Goal: Task Accomplishment & Management: Manage account settings

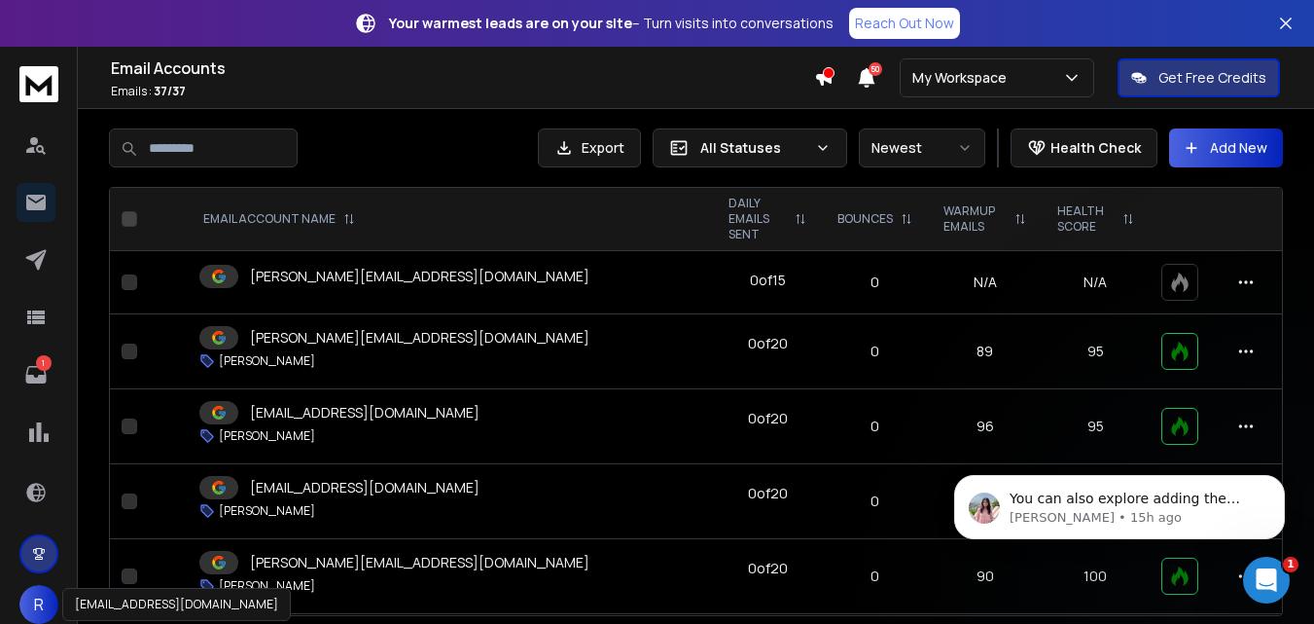
click at [38, 603] on span "R" at bounding box center [38, 604] width 39 height 39
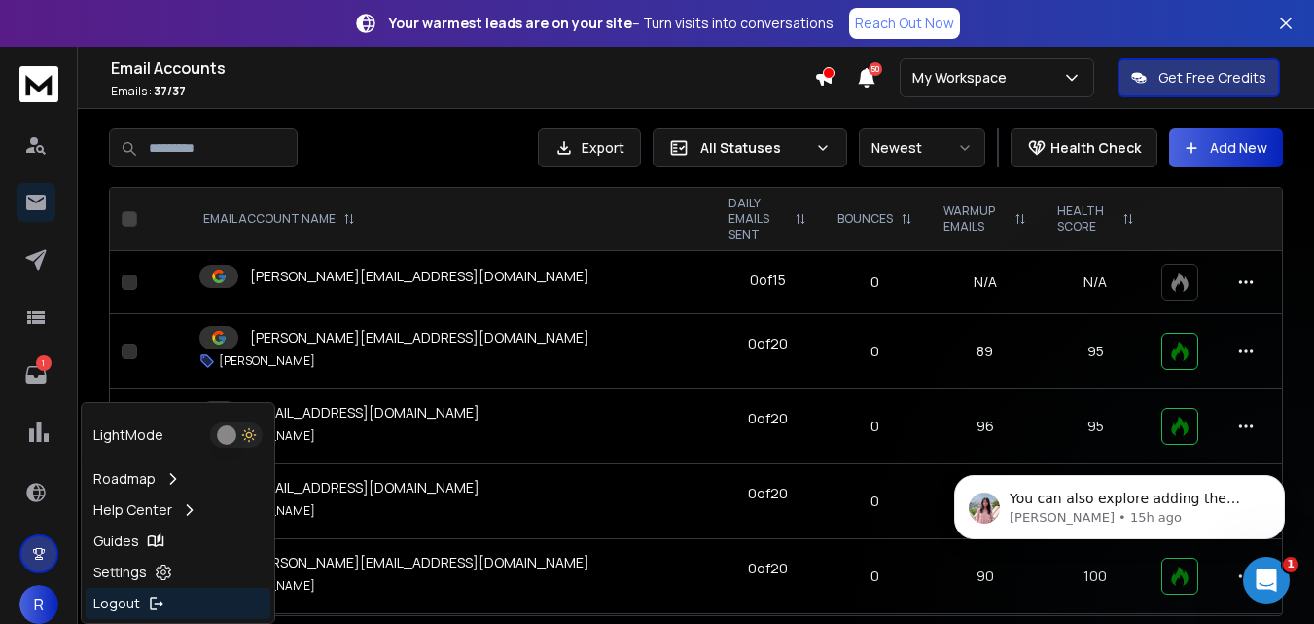
click at [105, 605] on p "Logout" at bounding box center [116, 602] width 47 height 19
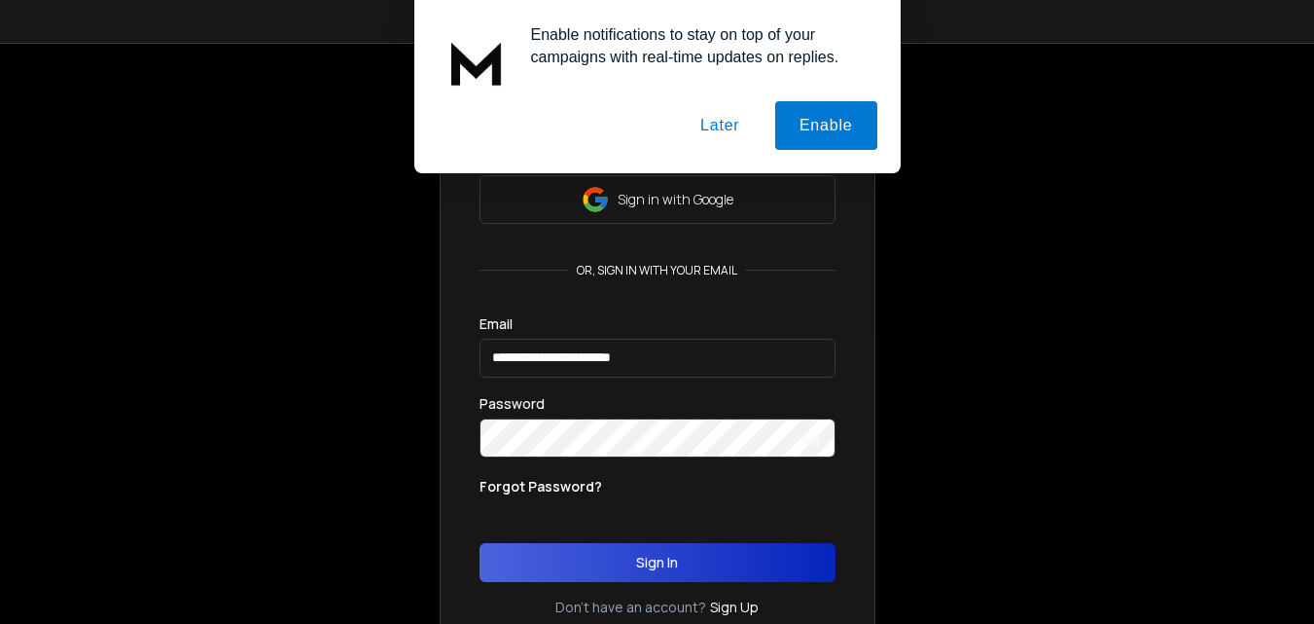
click at [654, 359] on input "**********" at bounding box center [658, 358] width 356 height 39
type input "**********"
click at [650, 555] on button "Sign In" at bounding box center [658, 562] width 356 height 39
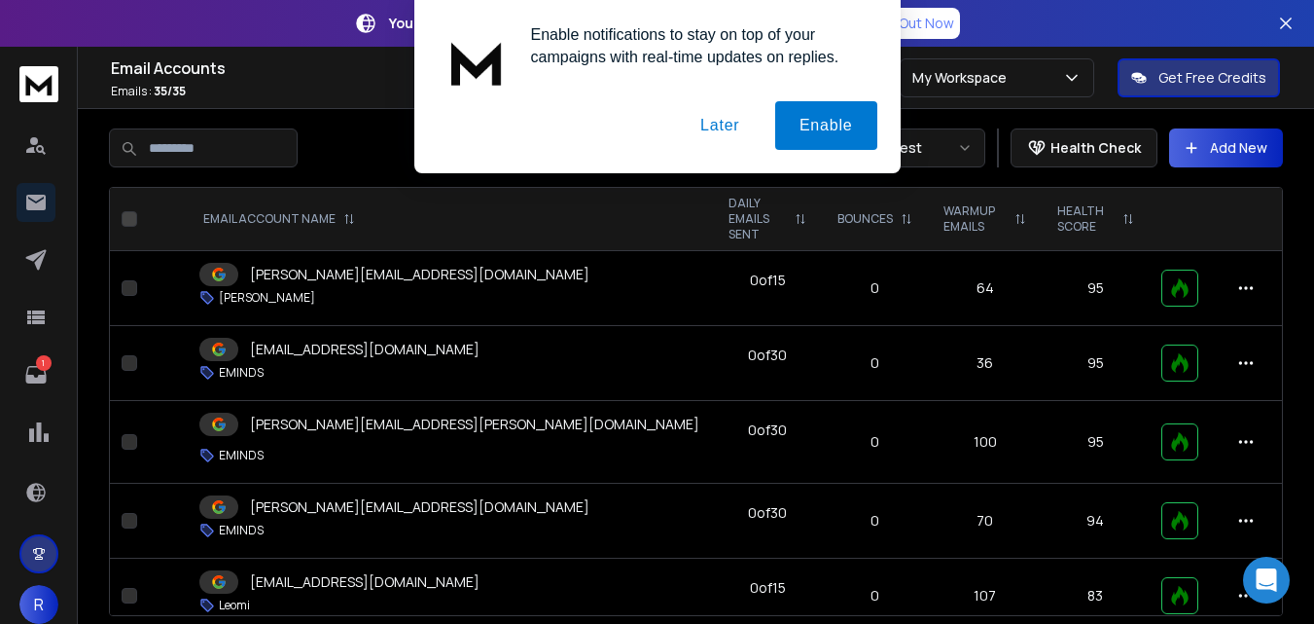
click at [723, 129] on button "Later" at bounding box center [720, 125] width 88 height 49
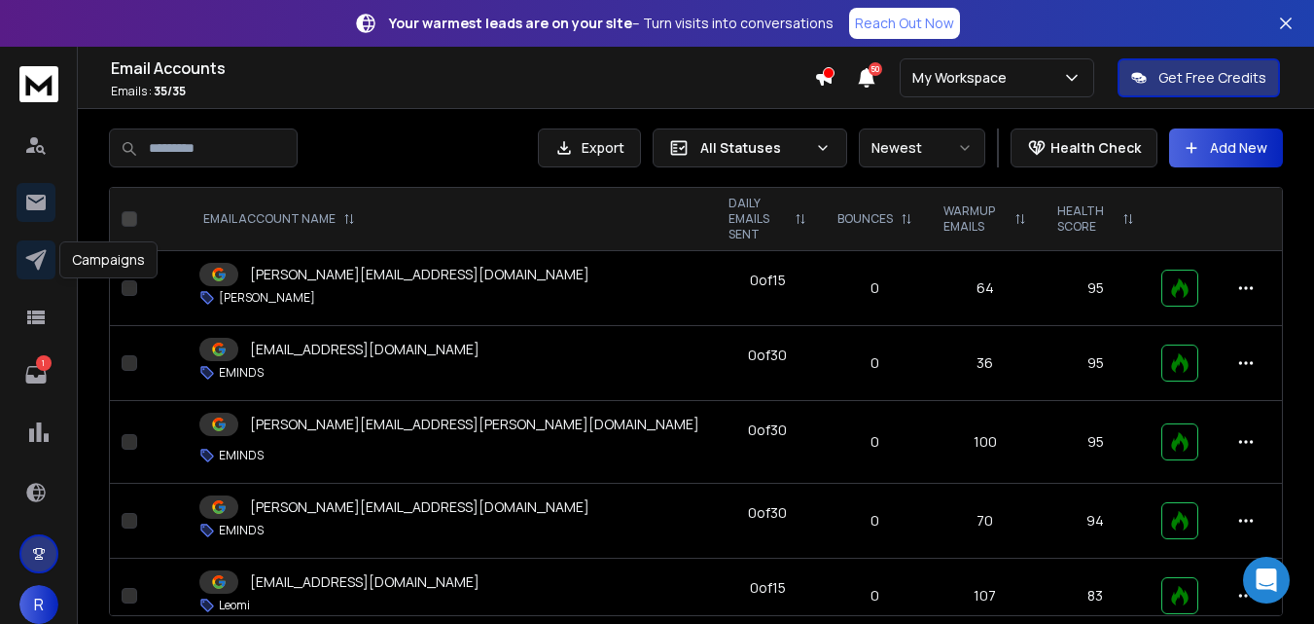
click at [31, 263] on icon at bounding box center [35, 259] width 23 height 23
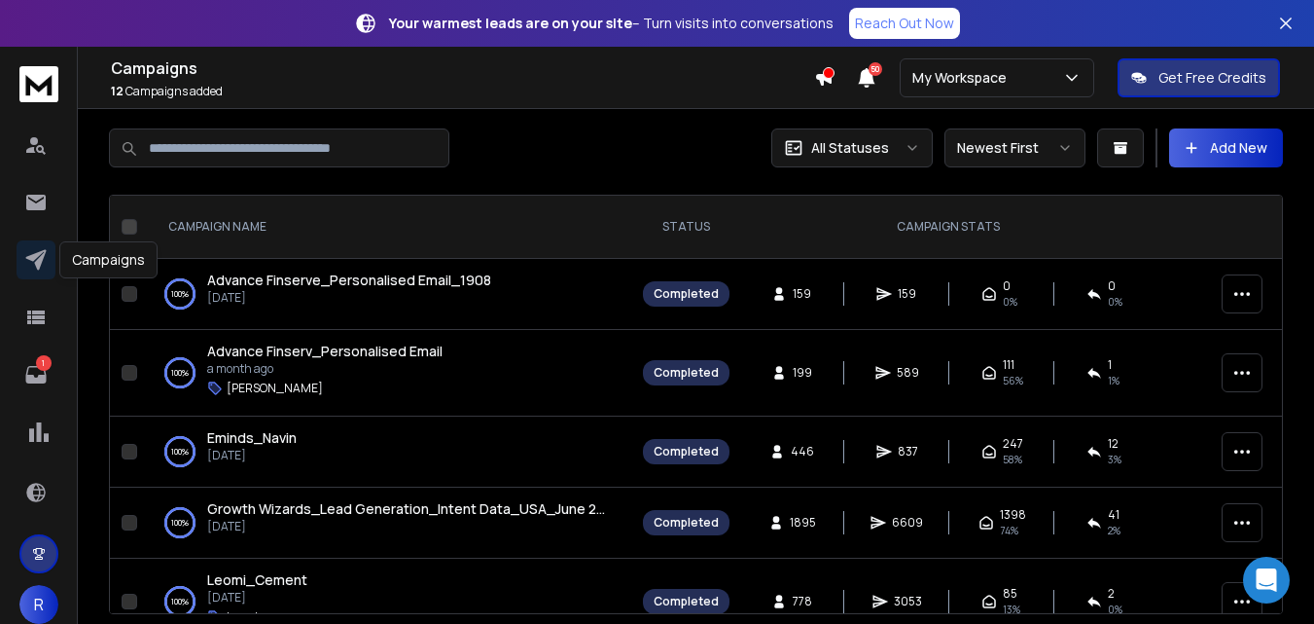
click at [32, 264] on icon at bounding box center [35, 259] width 23 height 23
click at [36, 374] on icon at bounding box center [35, 374] width 23 height 23
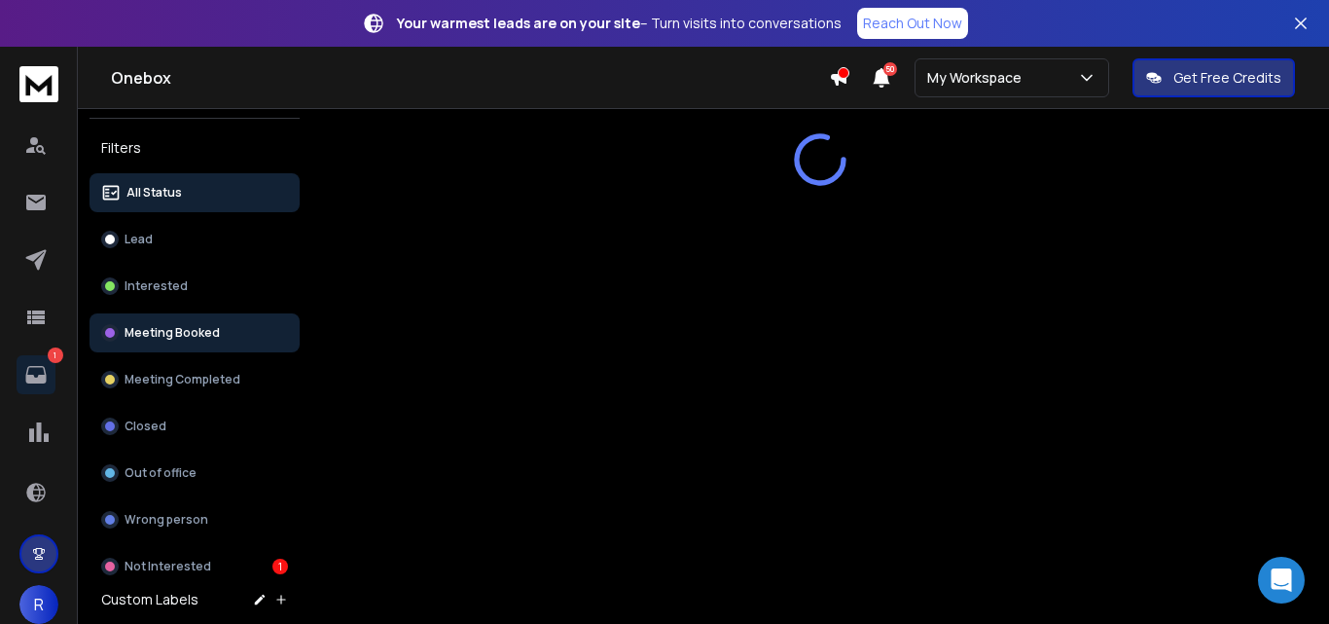
scroll to position [292, 0]
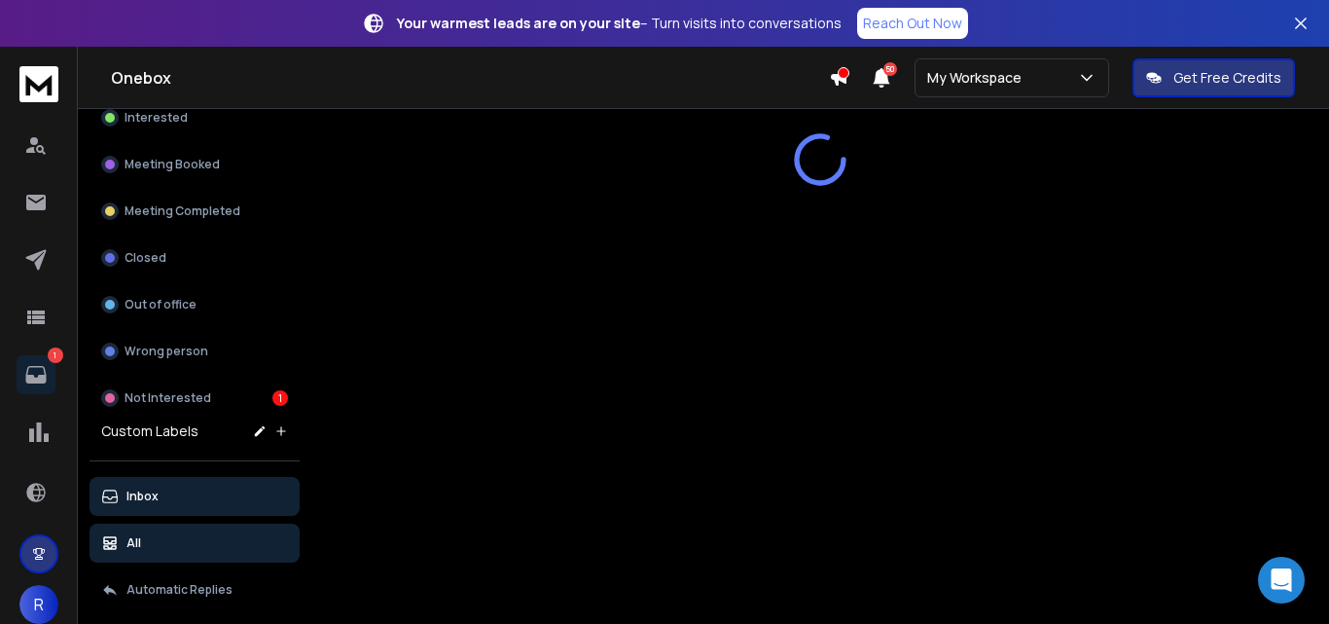
click at [144, 546] on button "All" at bounding box center [194, 542] width 210 height 39
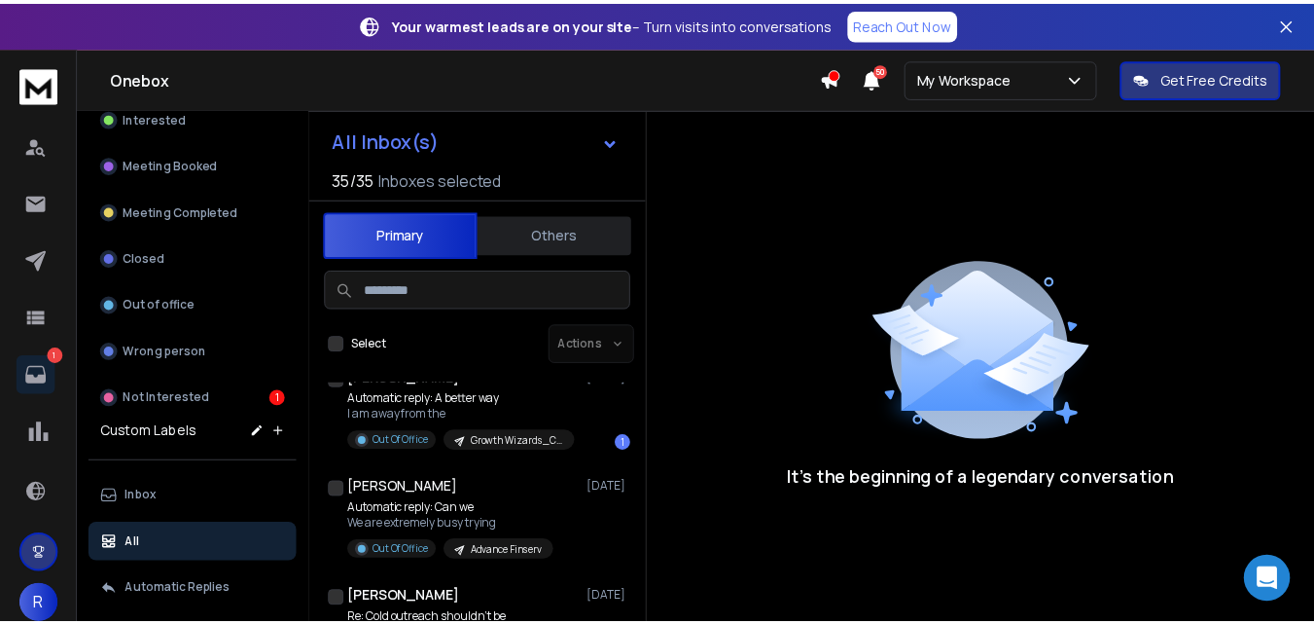
scroll to position [0, 0]
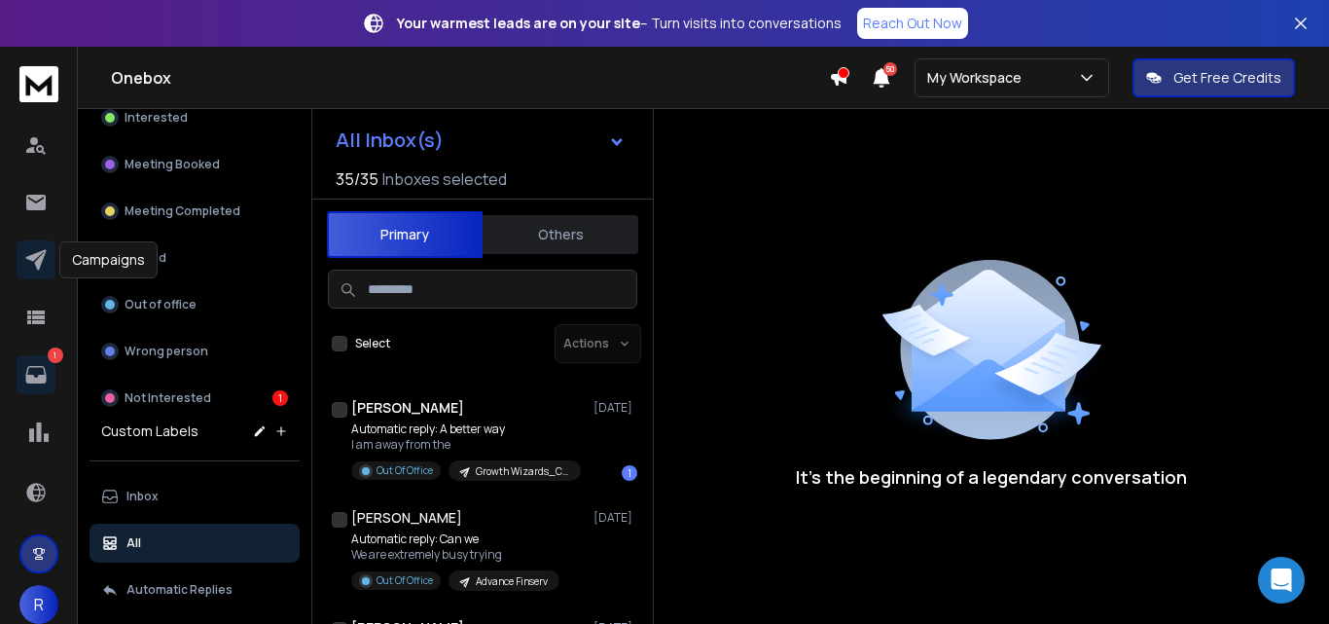
click at [31, 253] on icon at bounding box center [35, 259] width 23 height 23
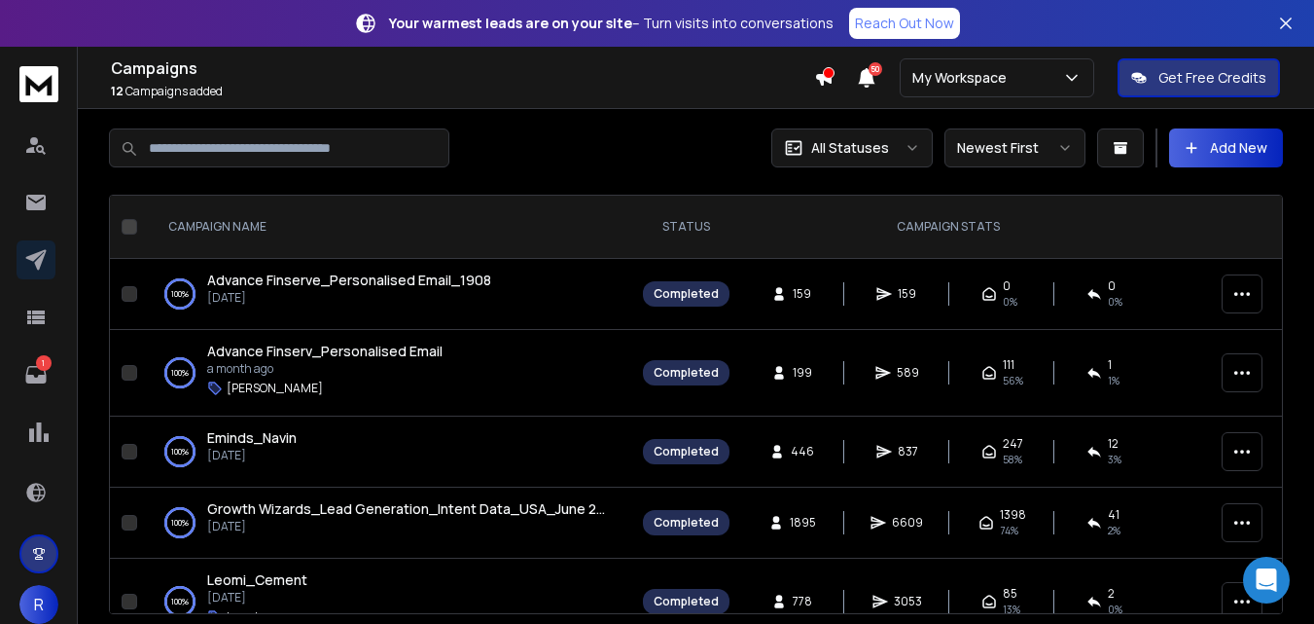
click at [342, 511] on span "Growth Wizards_Lead Generation_Intent Data_USA_June 2025" at bounding box center [413, 508] width 413 height 18
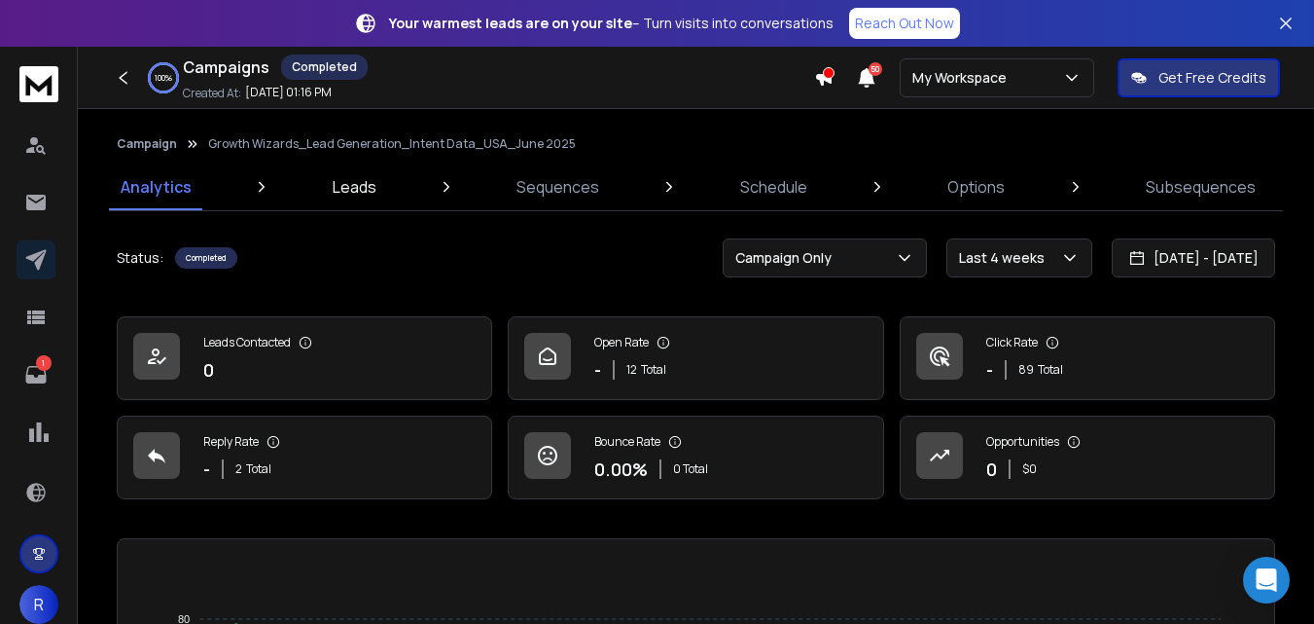
click at [355, 188] on p "Leads" at bounding box center [355, 186] width 44 height 23
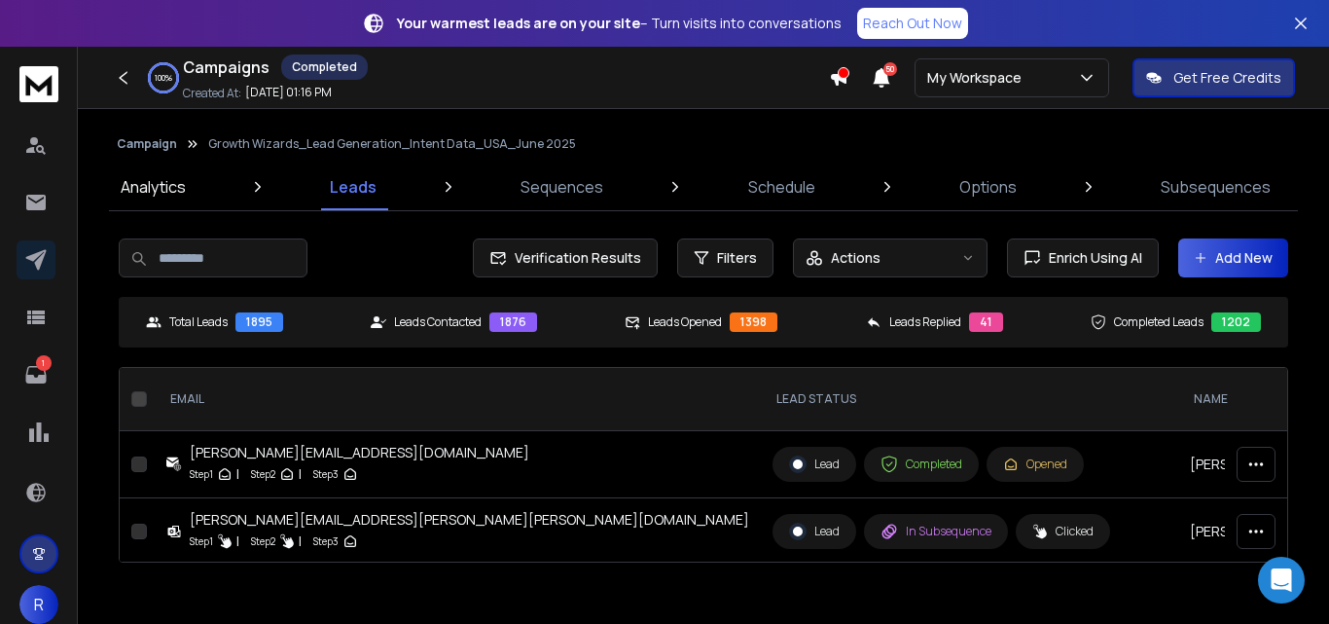
click at [146, 190] on p "Analytics" at bounding box center [153, 186] width 65 height 23
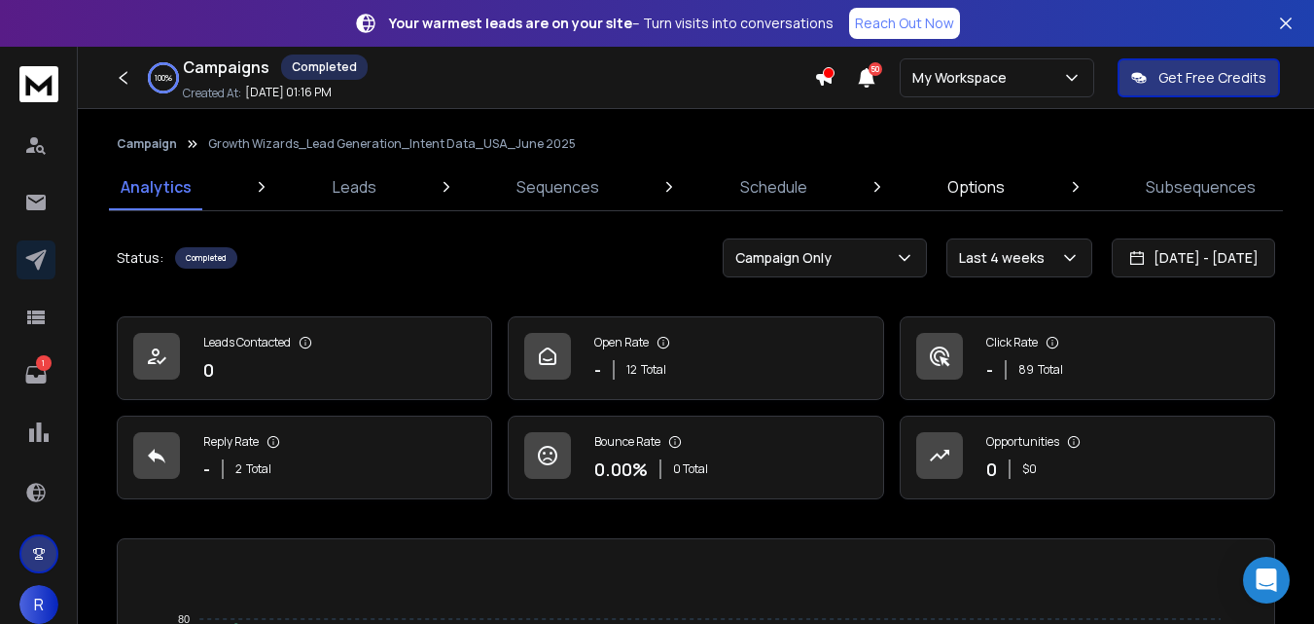
click at [970, 194] on p "Options" at bounding box center [975, 186] width 57 height 23
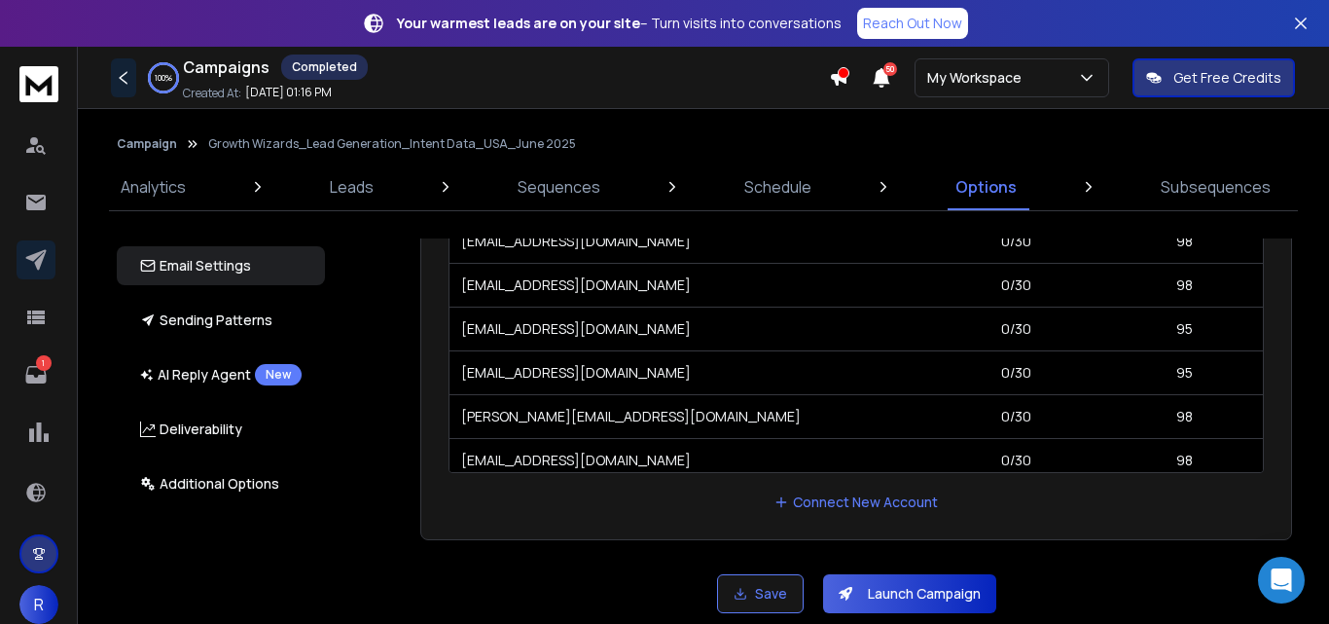
click at [121, 78] on icon at bounding box center [123, 77] width 8 height 13
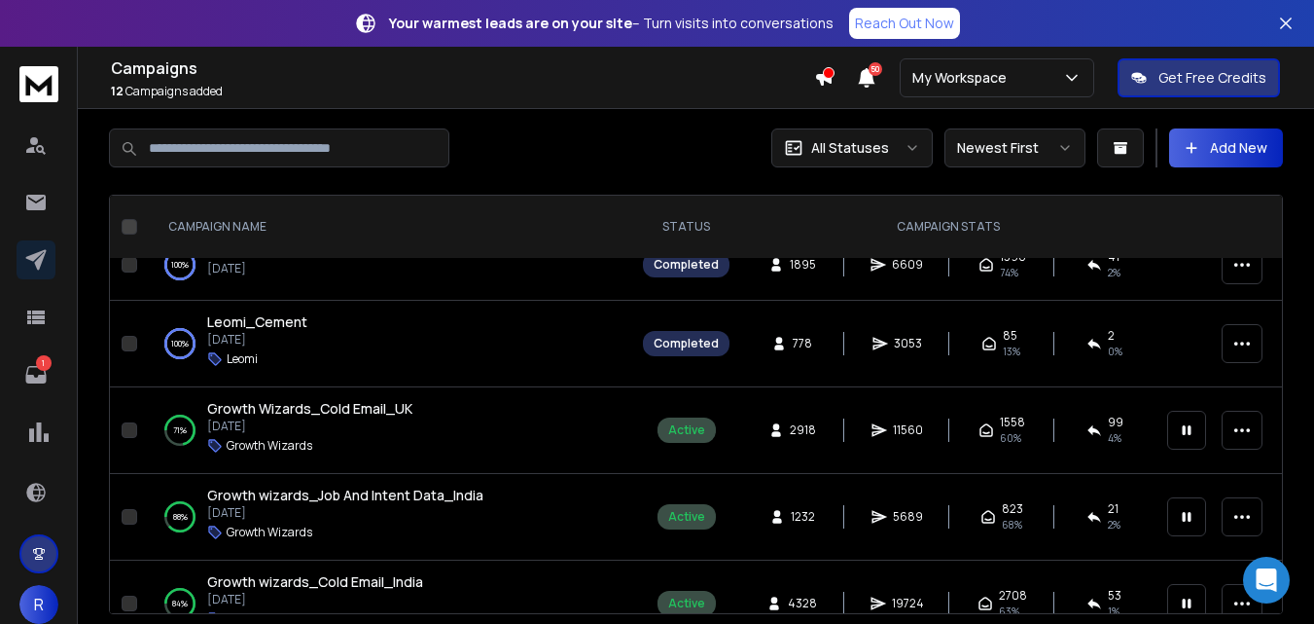
scroll to position [292, 0]
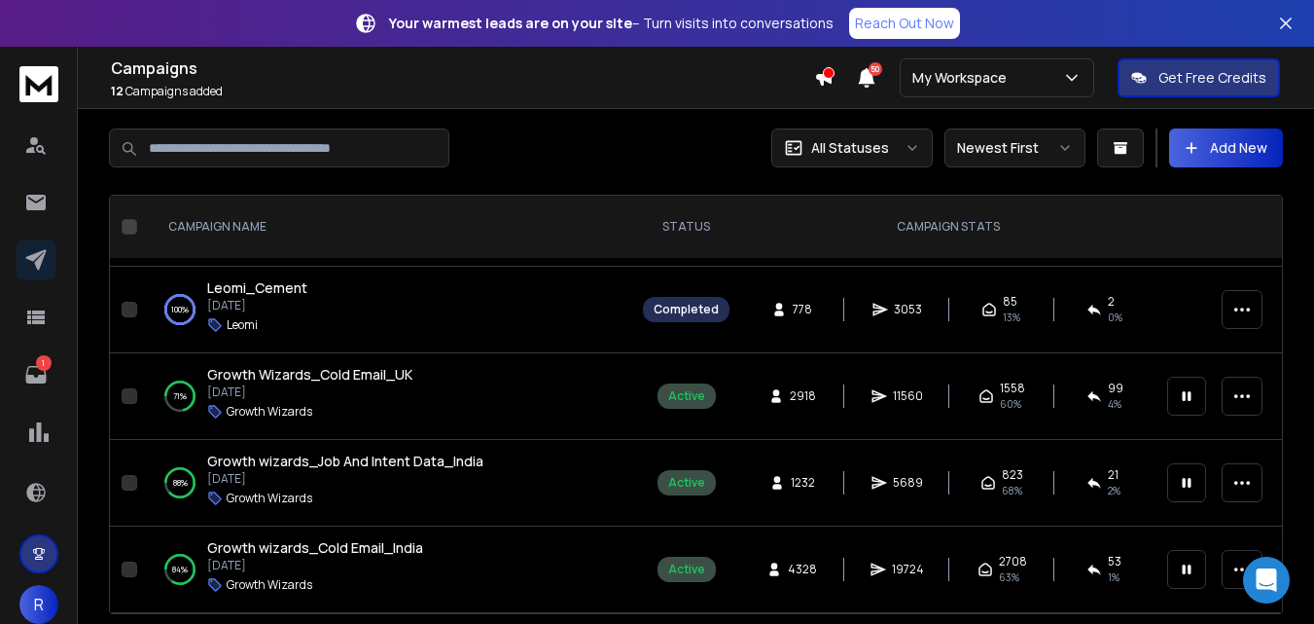
click at [288, 372] on span "Growth Wizards_Cold Email_UK" at bounding box center [309, 374] width 205 height 18
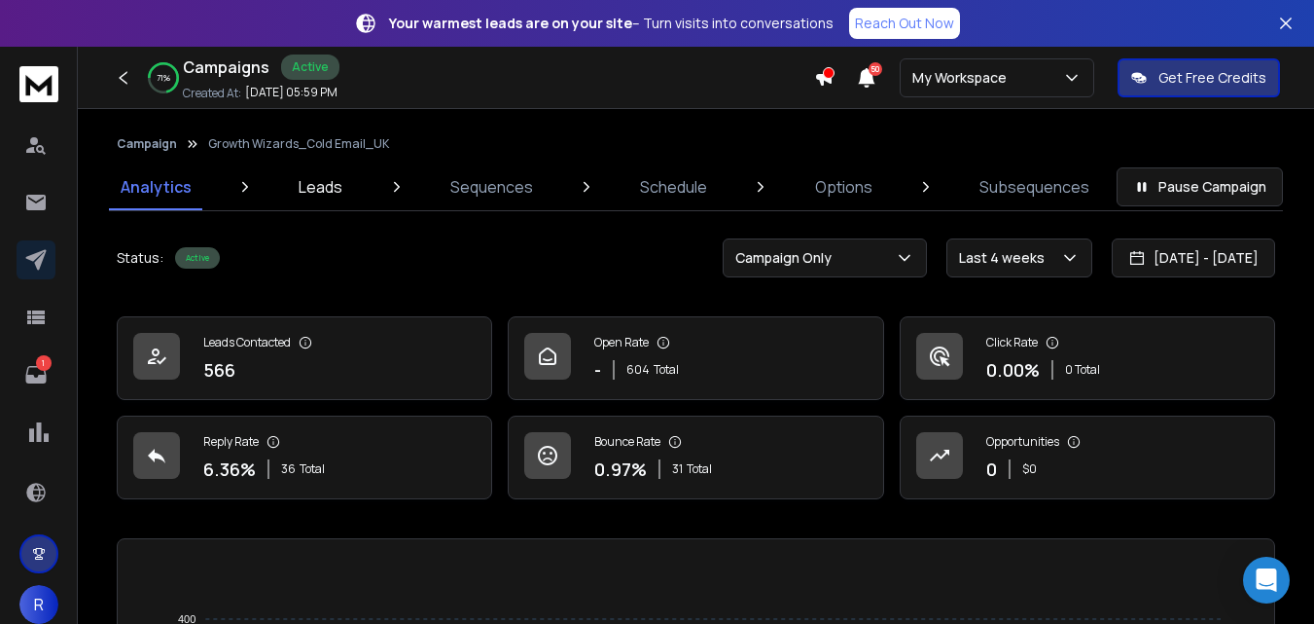
click at [314, 192] on p "Leads" at bounding box center [321, 186] width 44 height 23
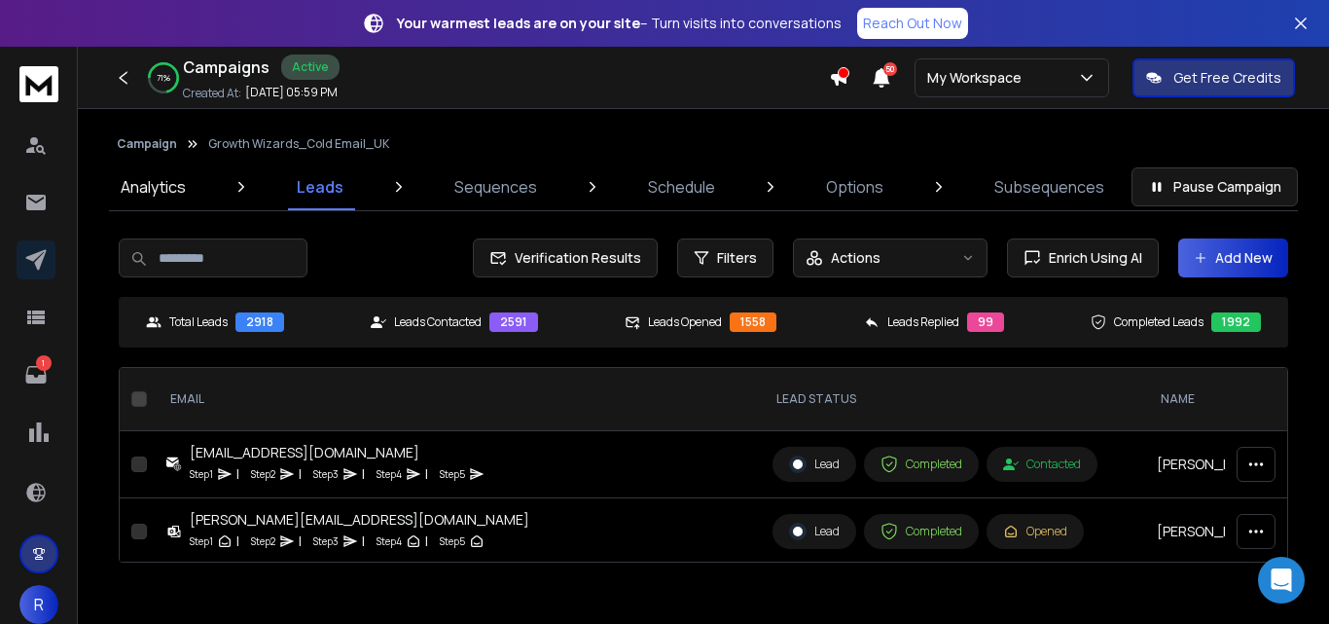
click at [149, 187] on p "Analytics" at bounding box center [153, 186] width 65 height 23
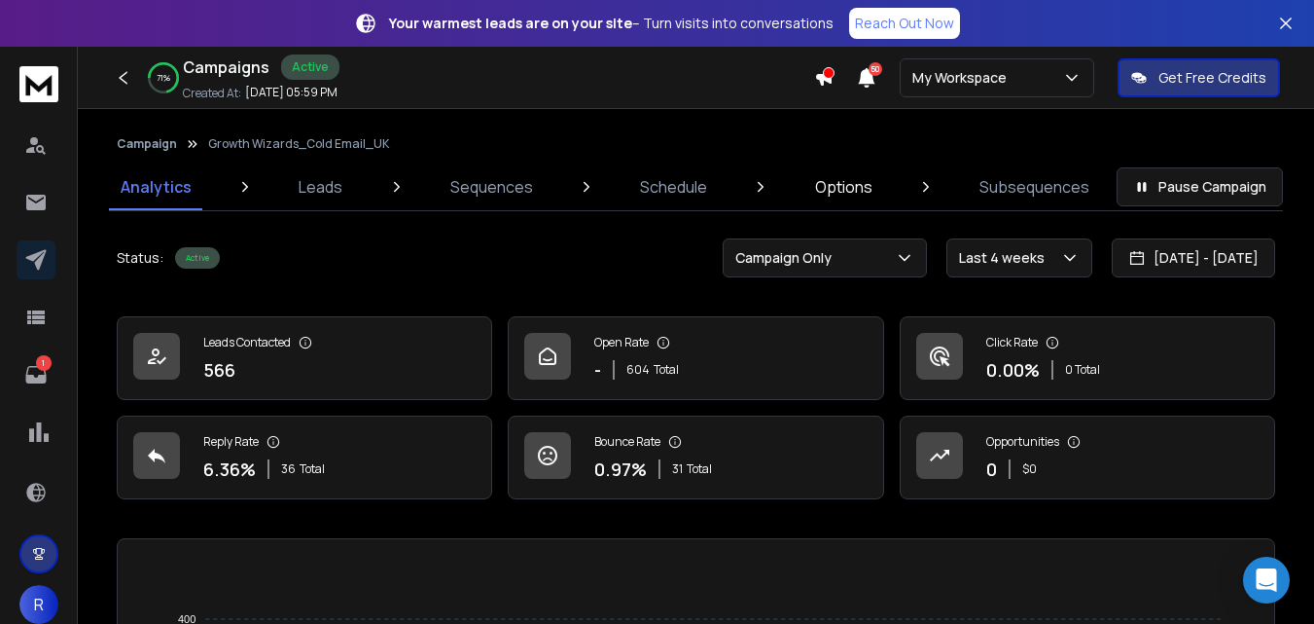
click at [862, 190] on p "Options" at bounding box center [843, 186] width 57 height 23
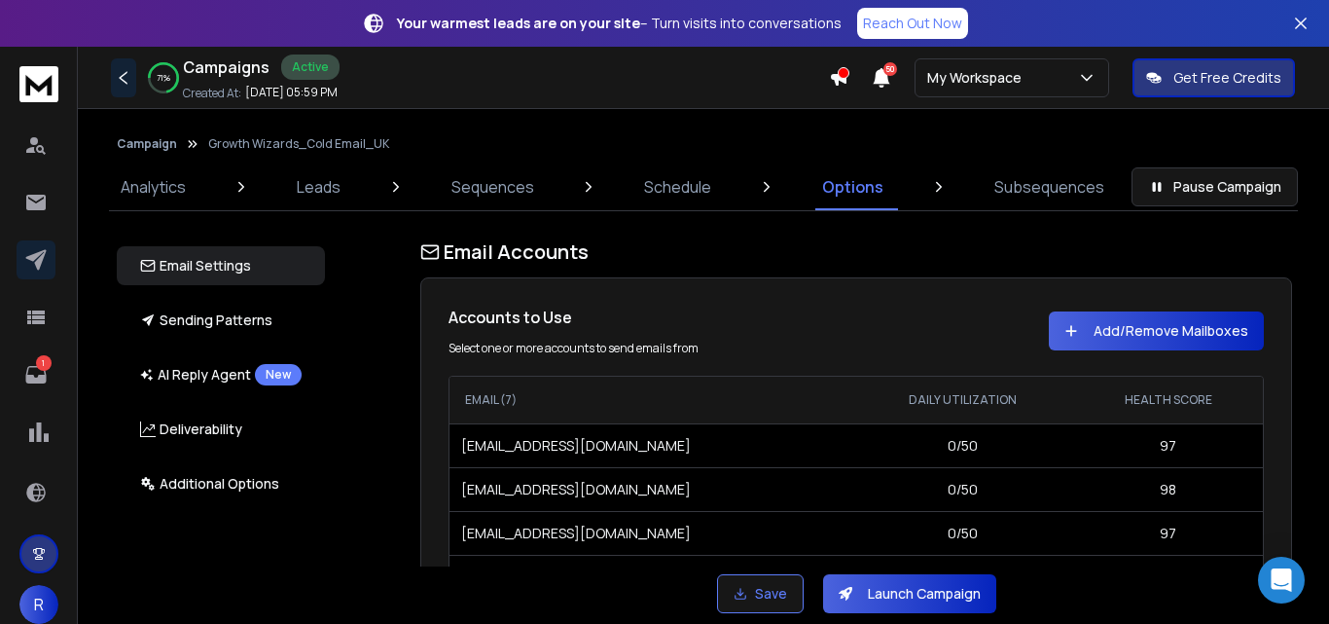
click at [116, 77] on icon at bounding box center [124, 78] width 18 height 18
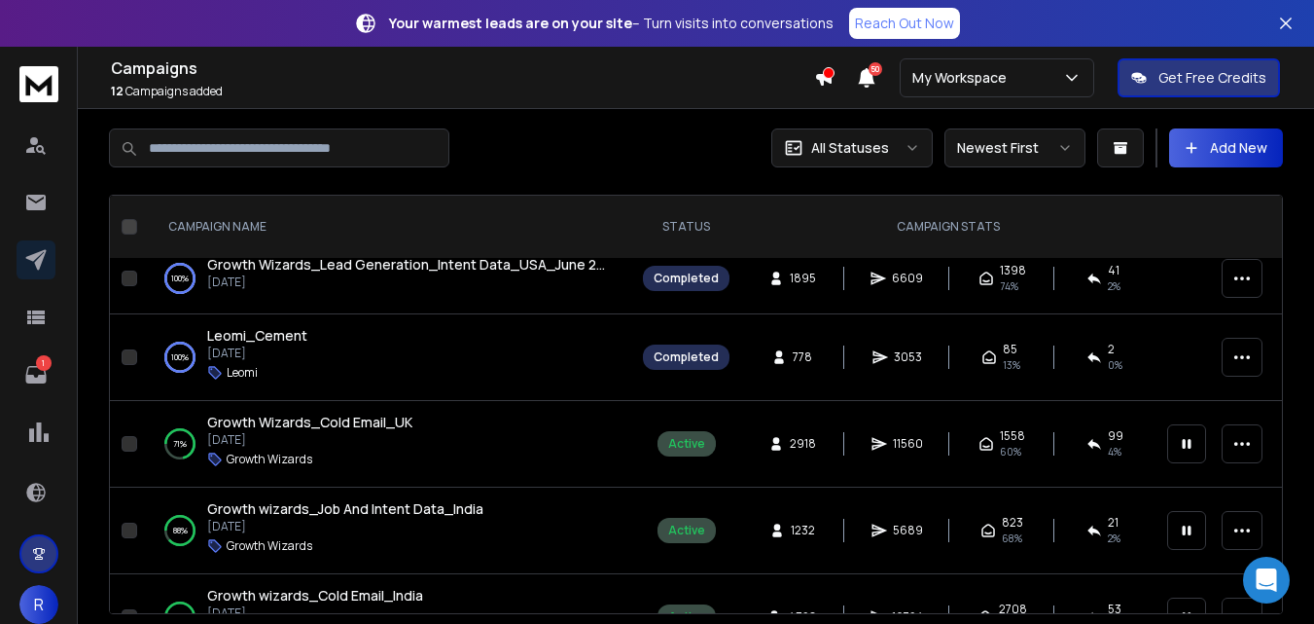
scroll to position [292, 0]
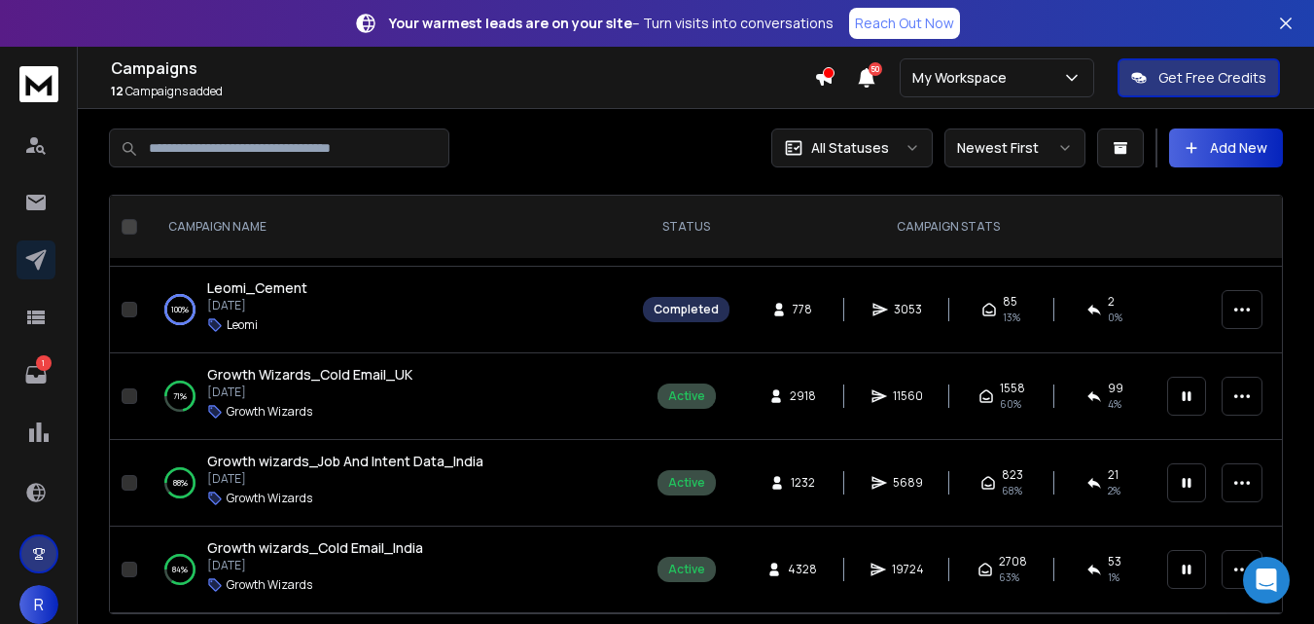
click at [363, 457] on span "Growth wizards_Job And Intent Data_India" at bounding box center [345, 460] width 276 height 18
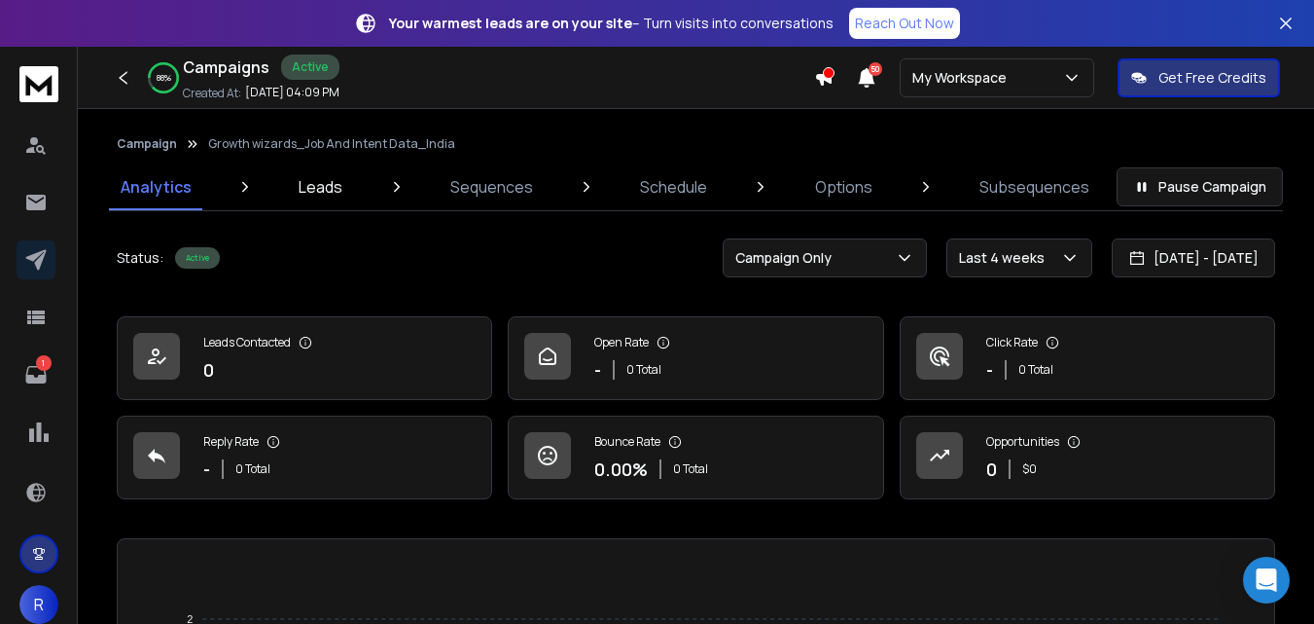
click at [326, 177] on p "Leads" at bounding box center [321, 186] width 44 height 23
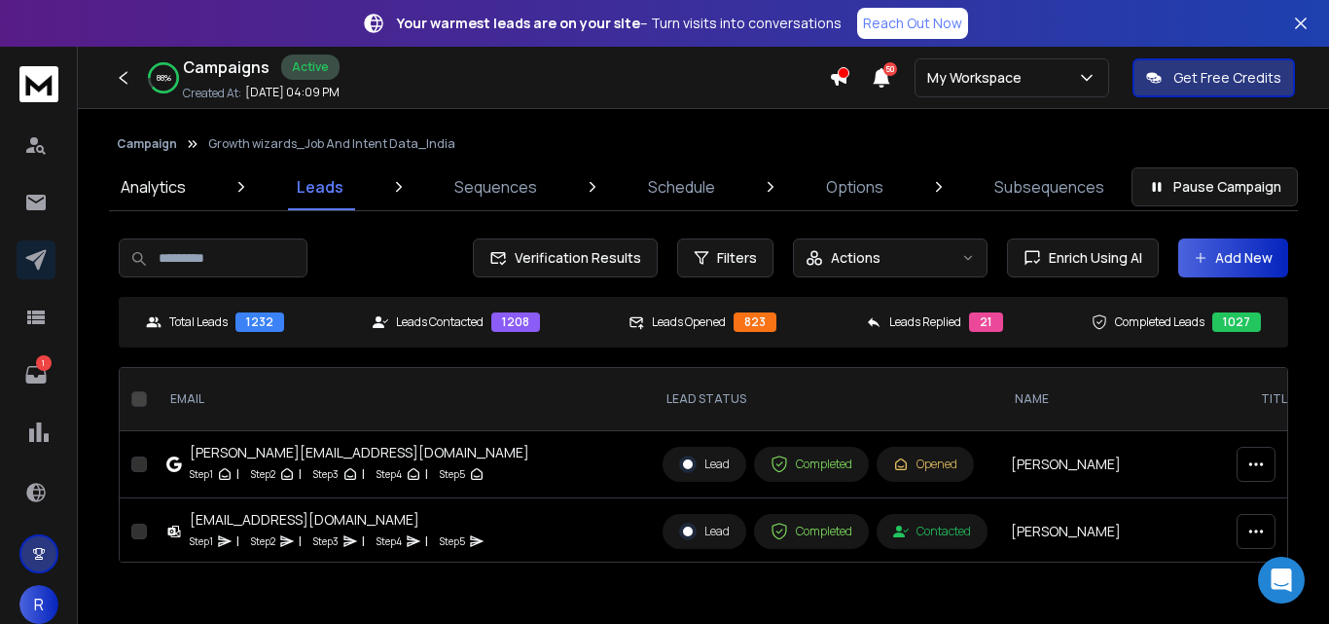
click at [141, 185] on p "Analytics" at bounding box center [153, 186] width 65 height 23
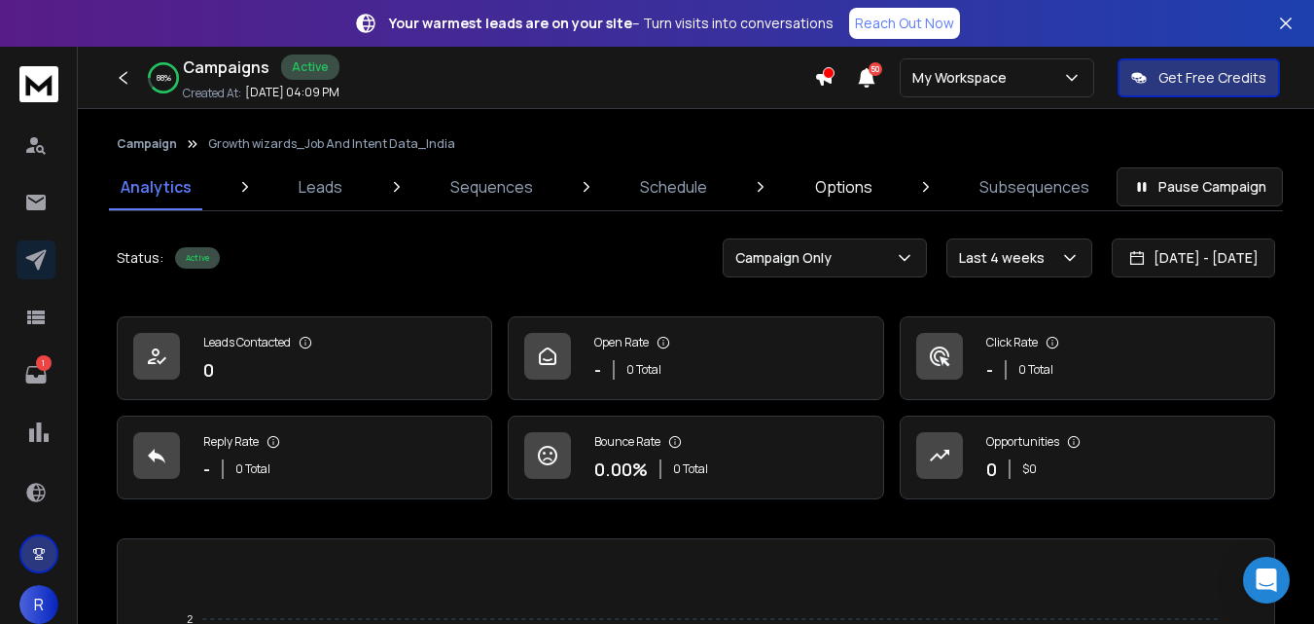
click at [854, 186] on p "Options" at bounding box center [843, 186] width 57 height 23
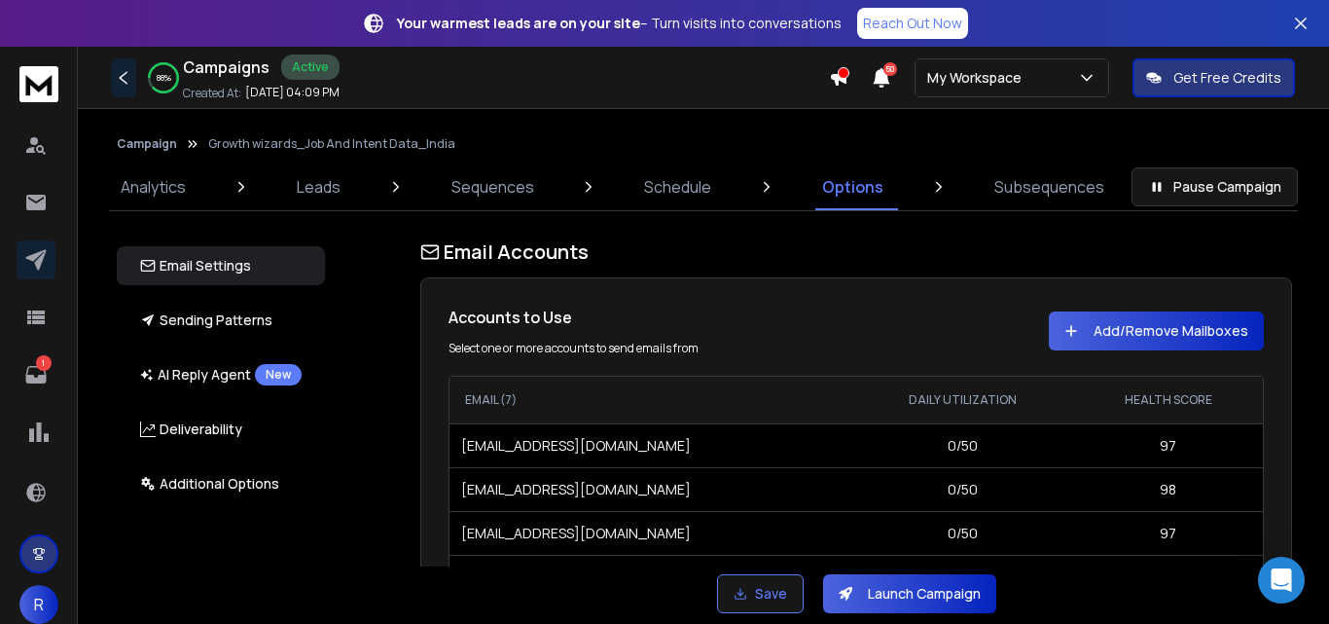
click at [123, 78] on icon at bounding box center [124, 78] width 18 height 18
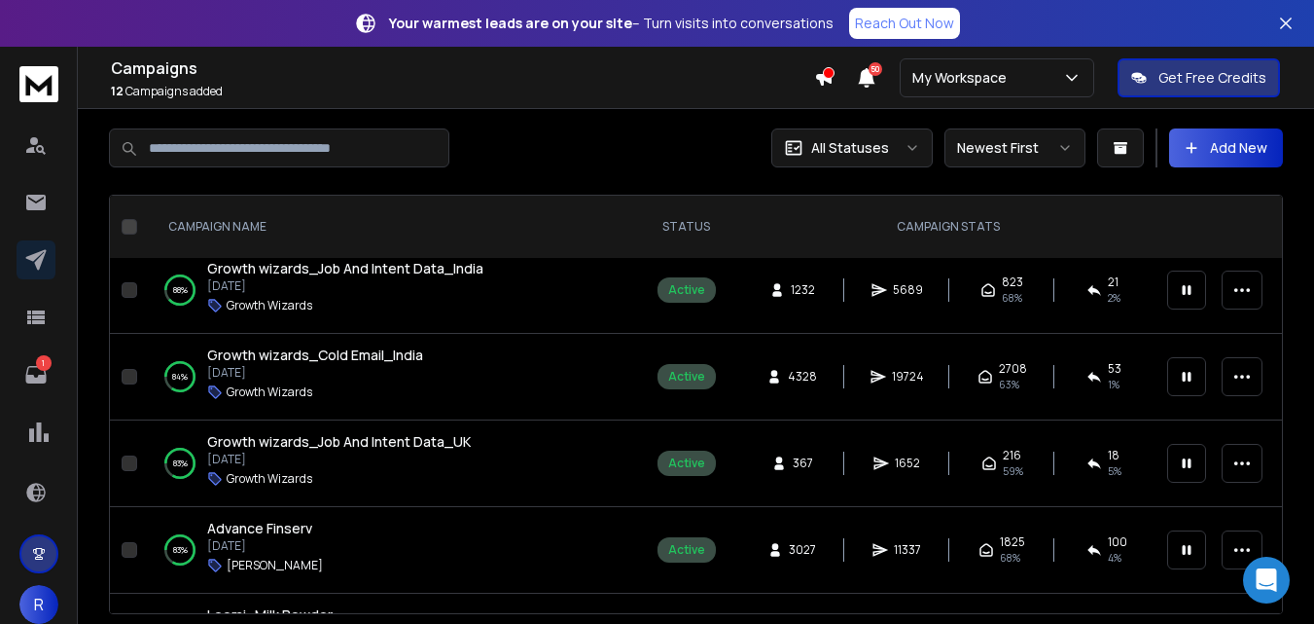
scroll to position [486, 0]
click at [327, 346] on span "Growth wizards_Cold Email_India" at bounding box center [315, 352] width 216 height 18
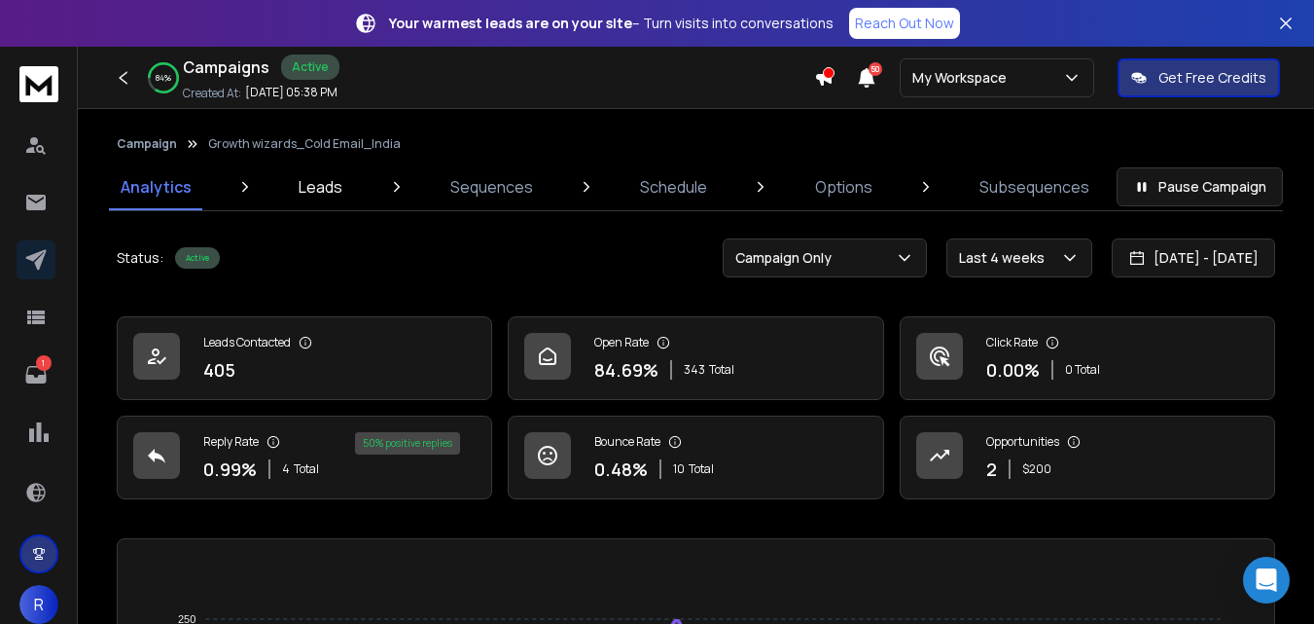
click at [324, 179] on p "Leads" at bounding box center [321, 186] width 44 height 23
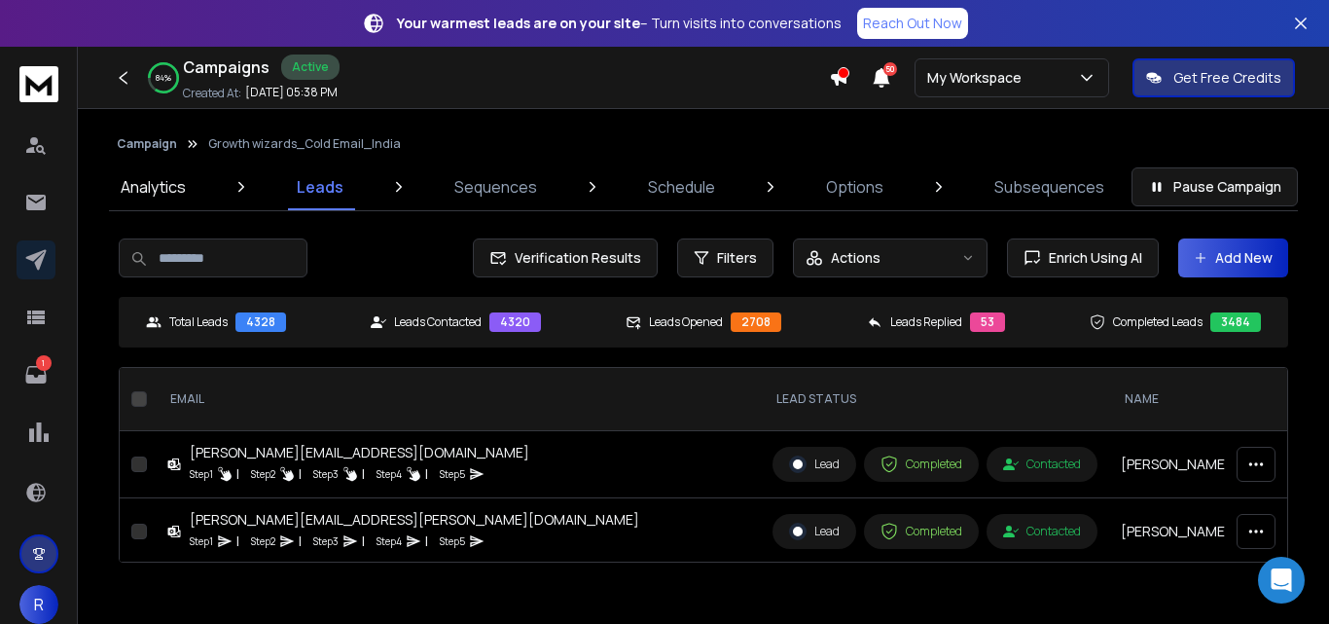
click at [148, 190] on p "Analytics" at bounding box center [153, 186] width 65 height 23
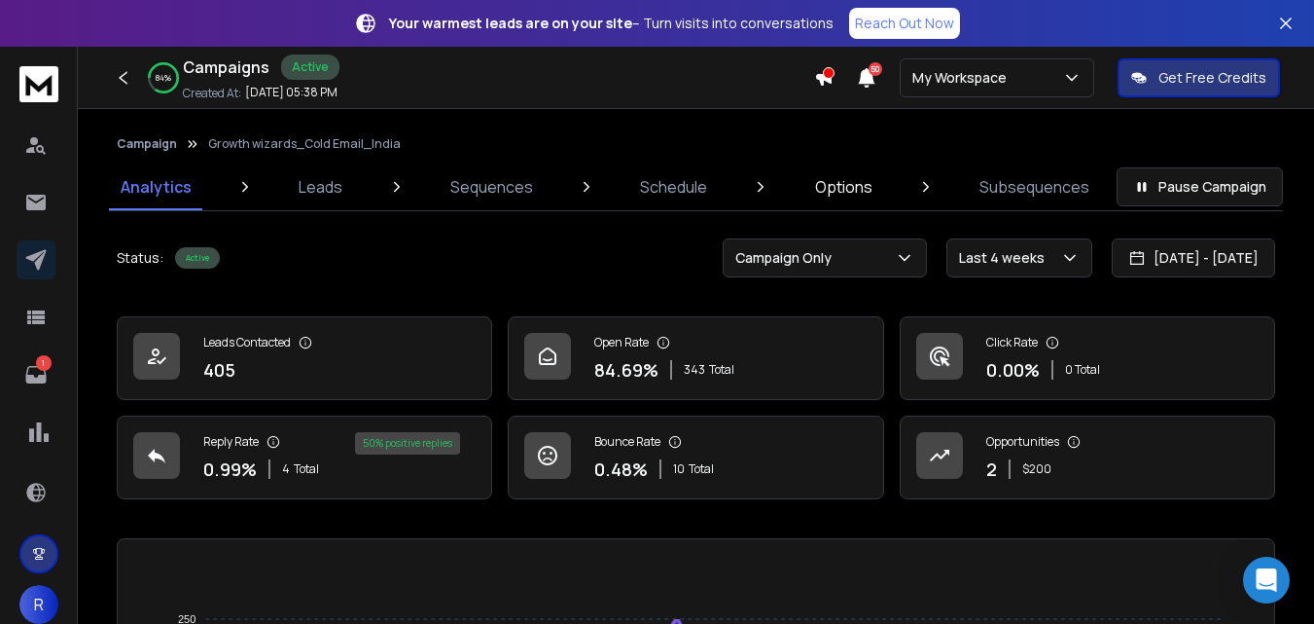
click at [850, 189] on p "Options" at bounding box center [843, 186] width 57 height 23
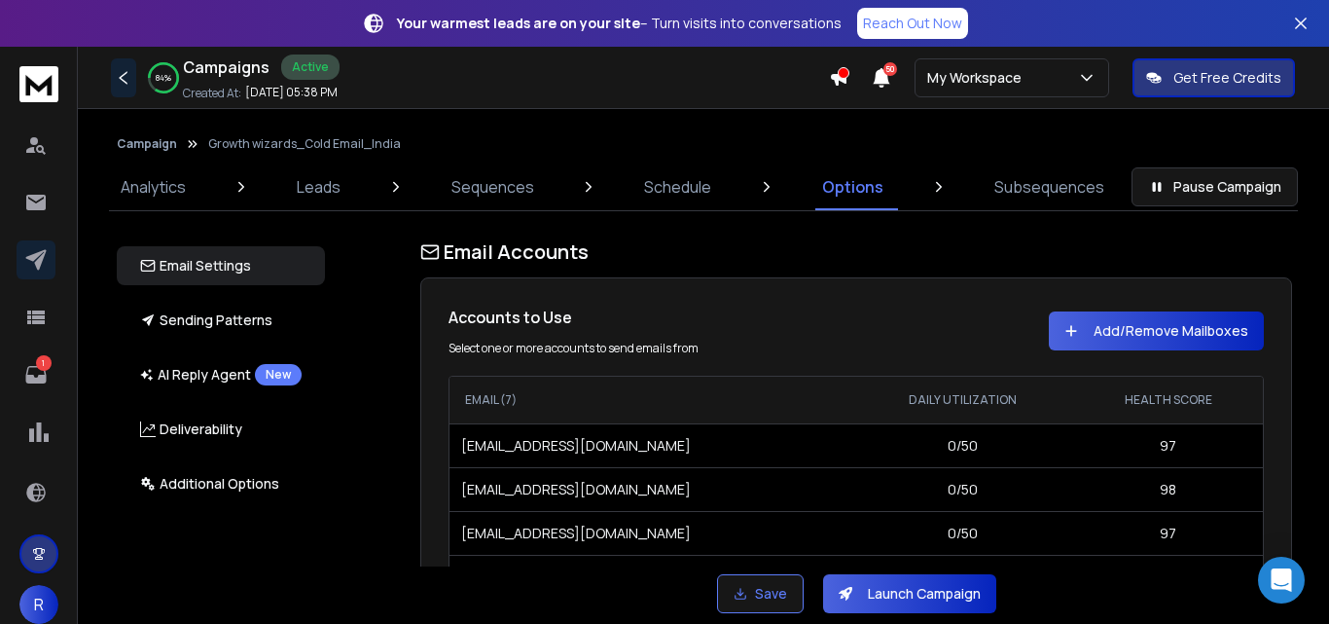
click at [119, 77] on icon at bounding box center [124, 78] width 18 height 18
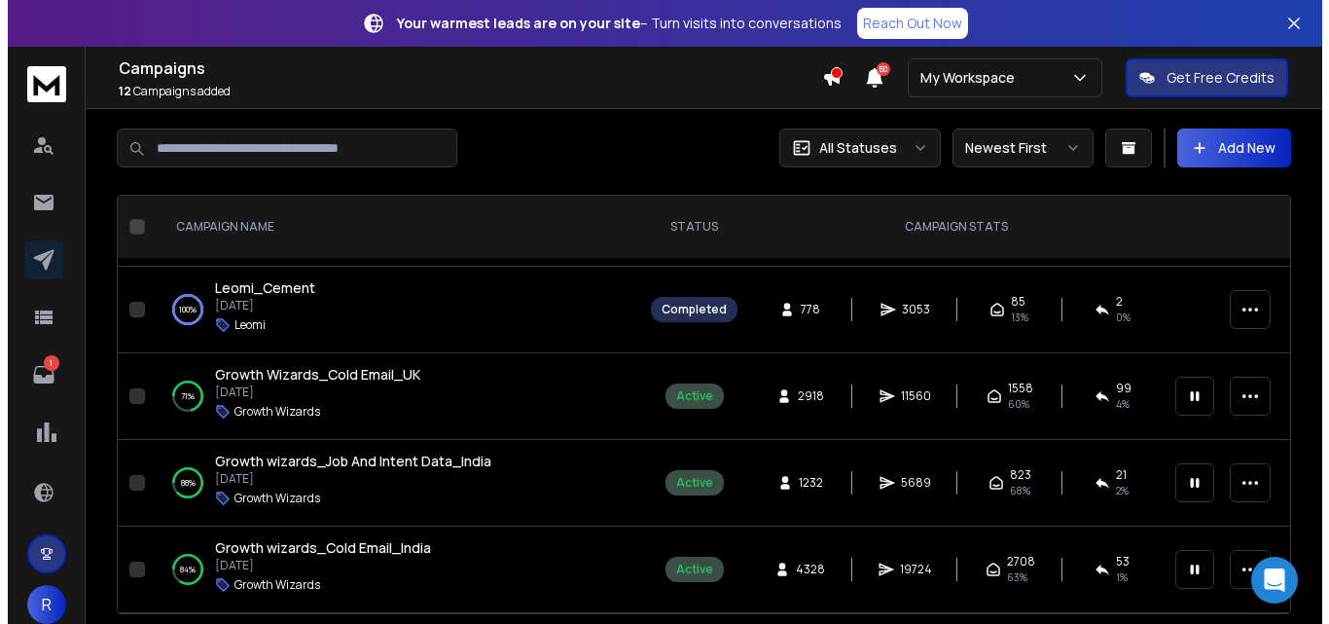
scroll to position [389, 0]
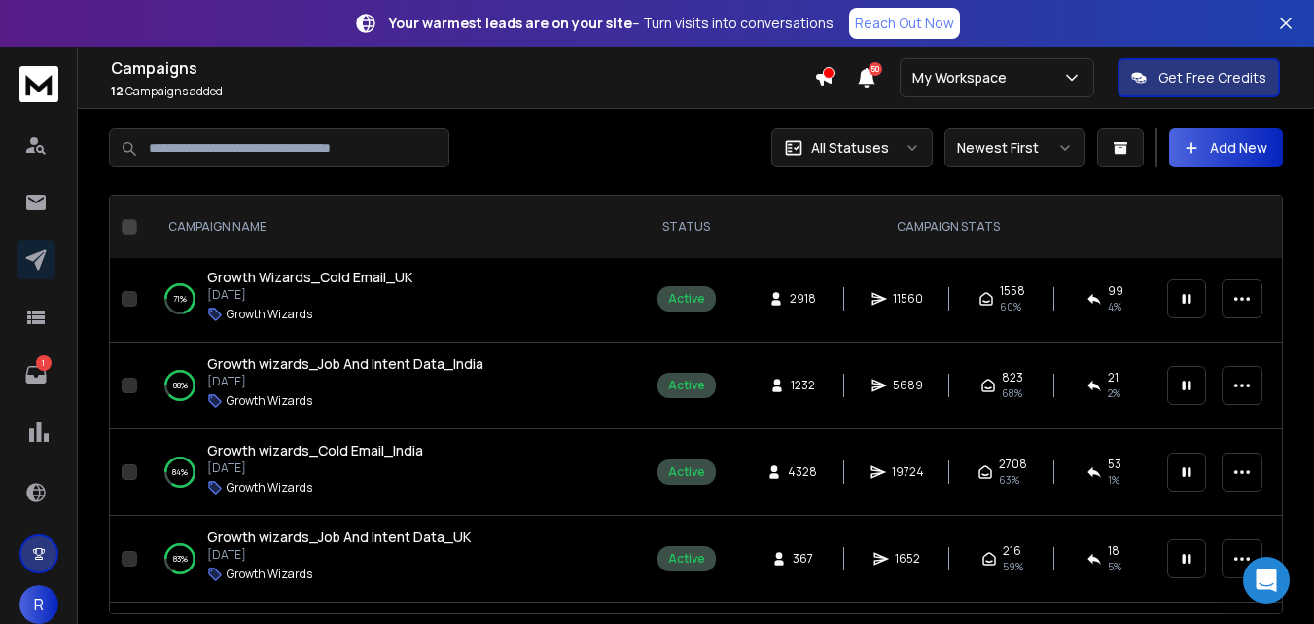
click at [332, 540] on span "Growth wizards_Job And Intent Data_UK" at bounding box center [339, 536] width 264 height 18
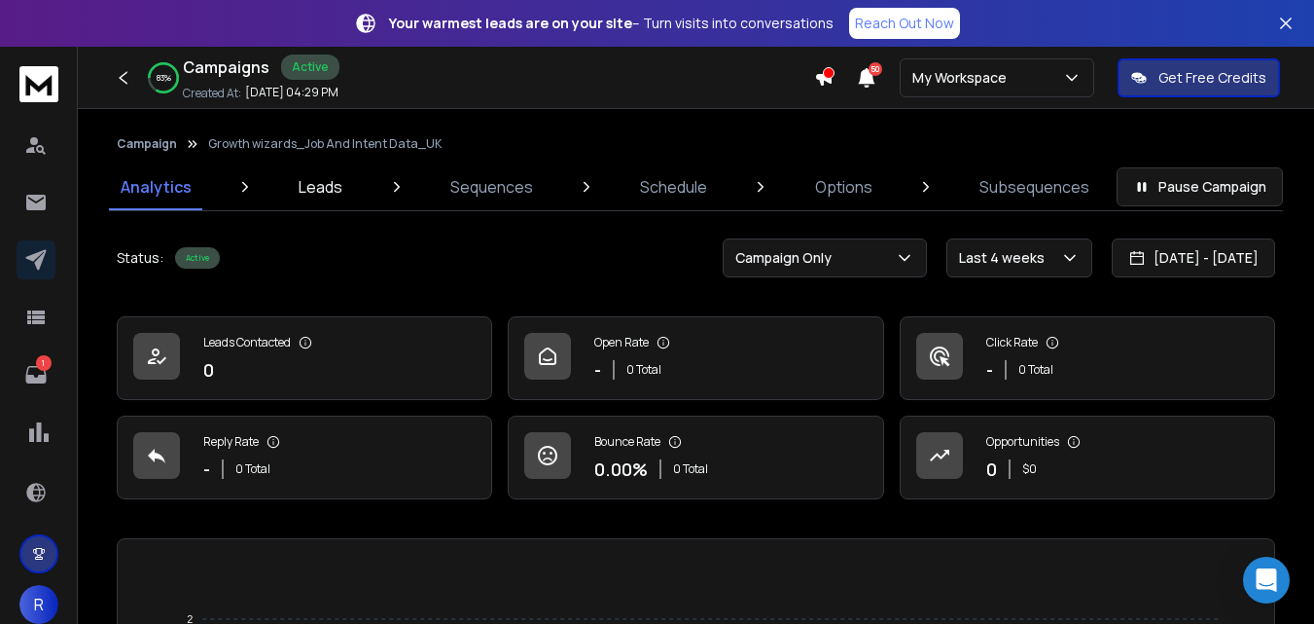
click at [327, 184] on p "Leads" at bounding box center [321, 186] width 44 height 23
